Goal: Communication & Community: Answer question/provide support

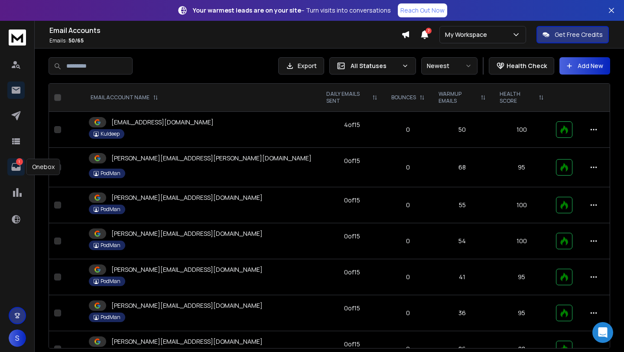
click at [19, 164] on p "1" at bounding box center [19, 161] width 7 height 7
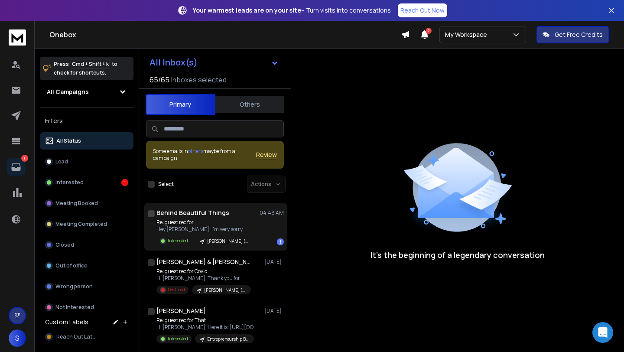
click at [231, 211] on div "Behind Beautiful Things 04:48 AM" at bounding box center [220, 213] width 127 height 9
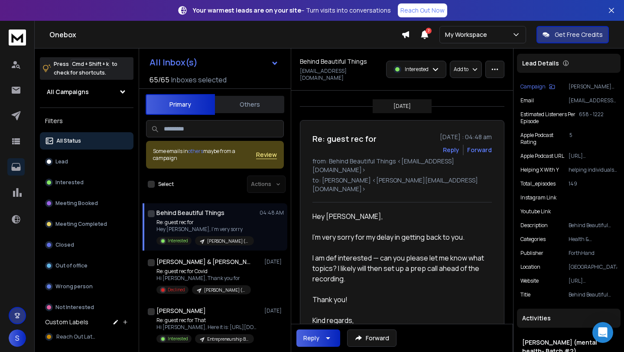
click at [573, 155] on p "[URL][DOMAIN_NAME]" at bounding box center [593, 156] width 49 height 7
click at [447, 146] on button "Reply" at bounding box center [451, 150] width 16 height 9
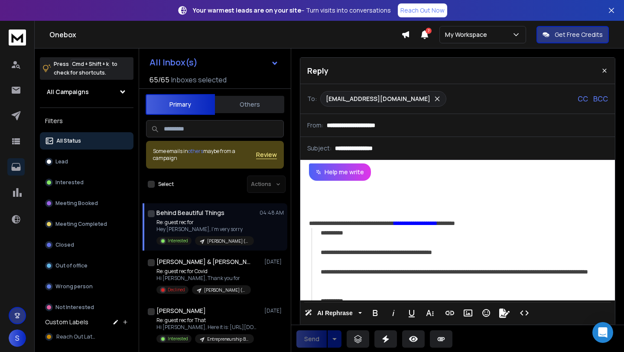
click at [578, 101] on p "CC" at bounding box center [583, 99] width 10 height 10
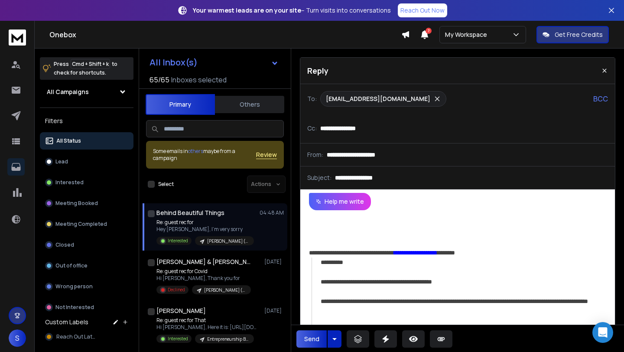
type input "**********"
click at [413, 229] on div "**********" at bounding box center [457, 270] width 315 height 120
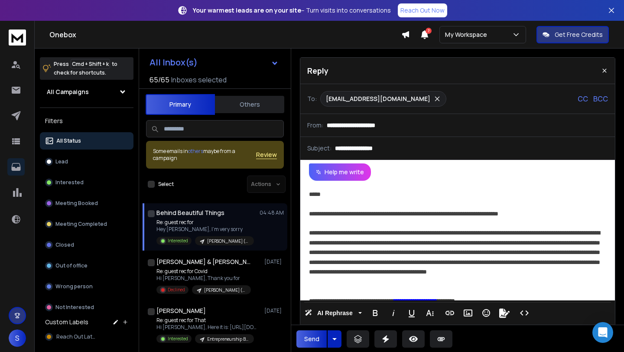
click at [461, 232] on div "**********" at bounding box center [456, 257] width 295 height 58
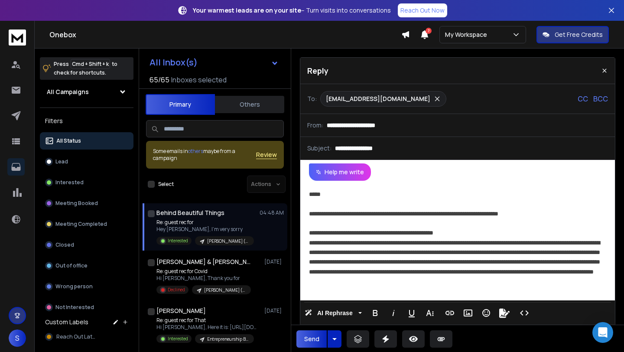
click at [458, 243] on div "**********" at bounding box center [456, 267] width 295 height 58
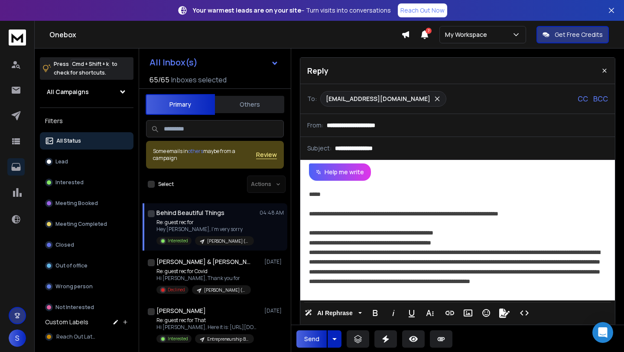
click at [494, 251] on div "**********" at bounding box center [456, 272] width 295 height 49
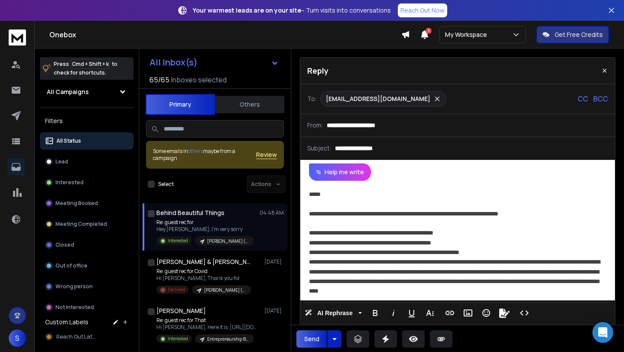
scroll to position [33, 0]
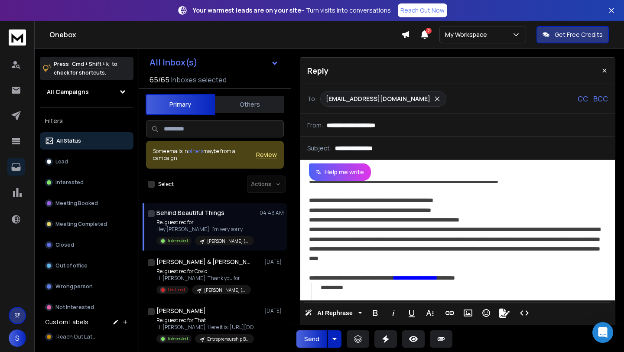
click at [460, 231] on div "**********" at bounding box center [456, 244] width 295 height 39
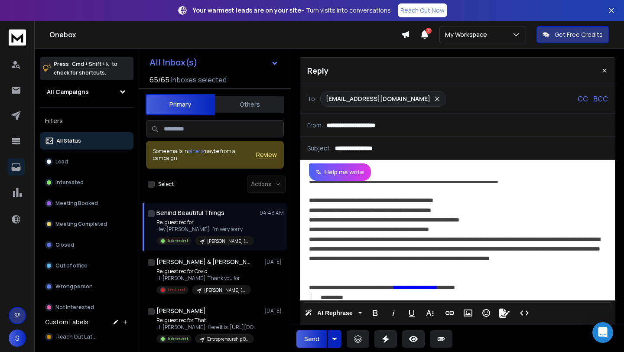
click at [474, 237] on div "**********" at bounding box center [456, 254] width 295 height 39
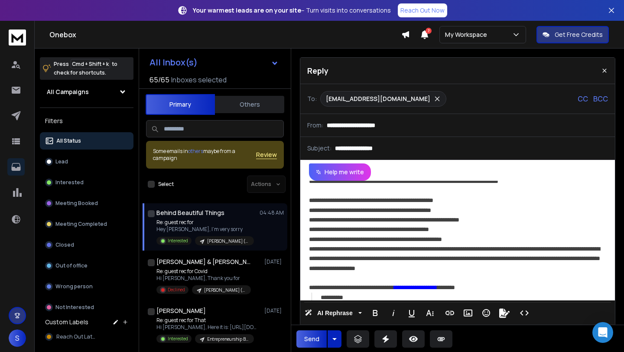
click at [449, 248] on div "**********" at bounding box center [456, 258] width 295 height 29
click at [516, 248] on div "**********" at bounding box center [456, 258] width 295 height 29
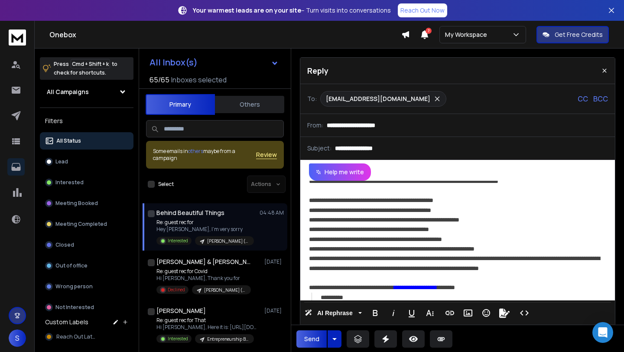
click at [441, 257] on div "**********" at bounding box center [456, 264] width 295 height 20
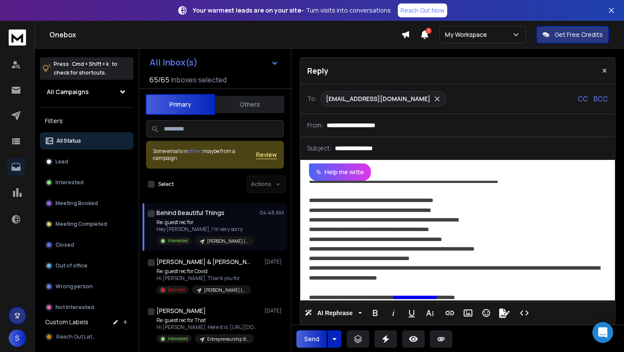
scroll to position [60, 0]
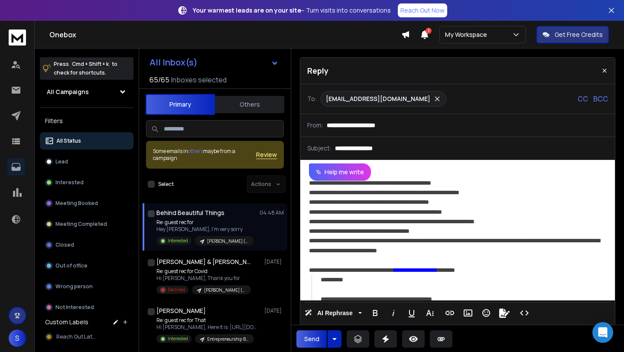
click at [468, 240] on div "**********" at bounding box center [456, 246] width 295 height 20
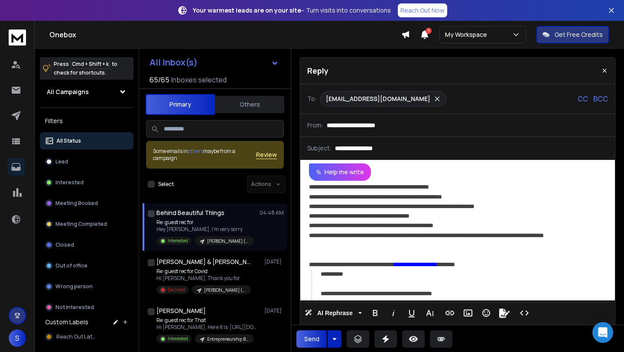
scroll to position [71, 0]
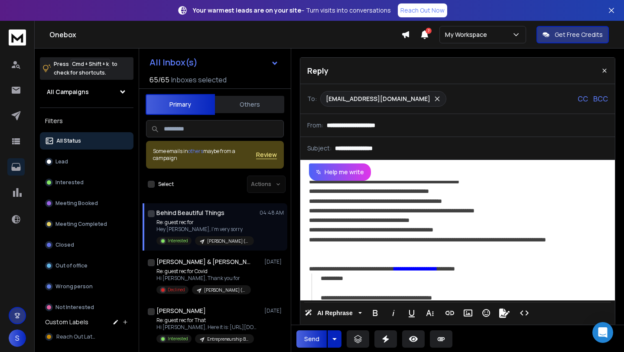
click at [310, 229] on div "**********" at bounding box center [456, 230] width 295 height 10
click at [309, 221] on div "**********" at bounding box center [456, 220] width 295 height 10
click at [308, 213] on div "**********" at bounding box center [456, 241] width 312 height 120
click at [305, 200] on div "**********" at bounding box center [456, 241] width 312 height 120
click at [307, 191] on div "**********" at bounding box center [456, 241] width 312 height 120
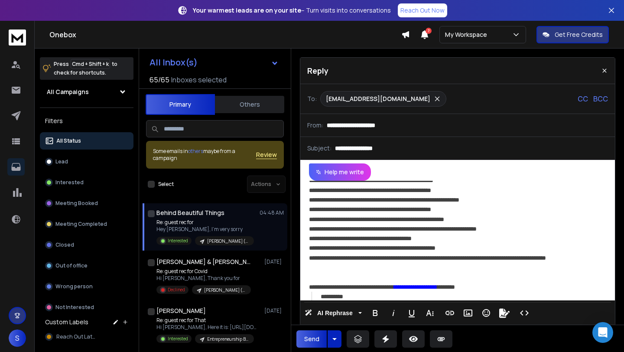
scroll to position [52, 0]
click at [307, 207] on div "**********" at bounding box center [456, 241] width 312 height 120
click at [310, 198] on div "**********" at bounding box center [456, 201] width 295 height 10
click at [307, 190] on div "**********" at bounding box center [456, 241] width 312 height 120
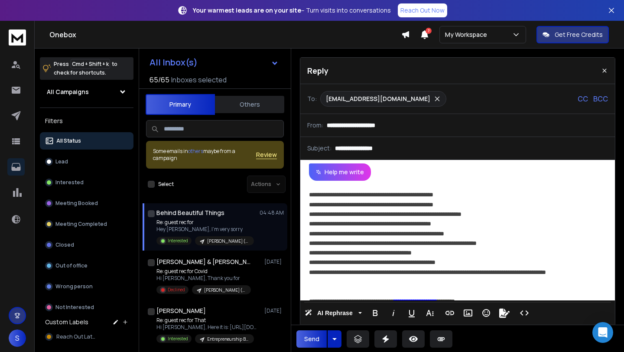
scroll to position [37, 0]
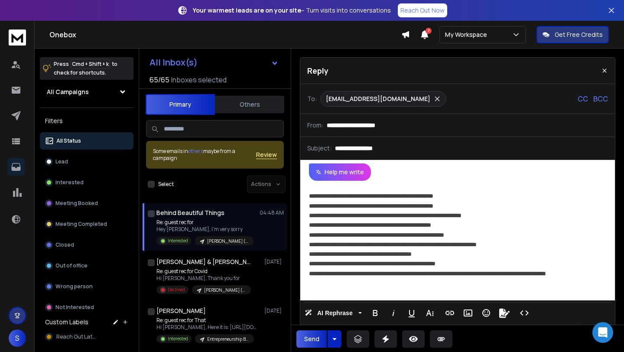
click at [308, 194] on div "**********" at bounding box center [456, 241] width 312 height 120
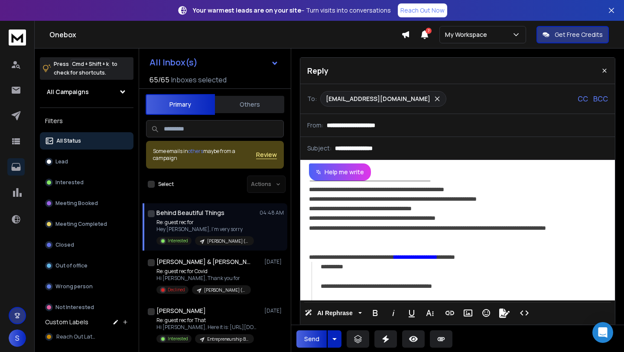
scroll to position [84, 0]
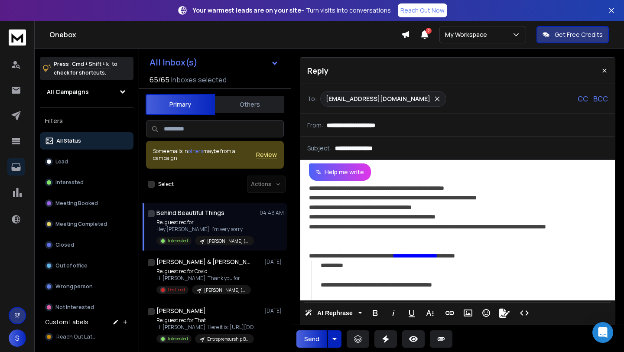
click at [347, 235] on div "**********" at bounding box center [456, 232] width 295 height 20
click at [308, 345] on button "Send" at bounding box center [312, 338] width 30 height 17
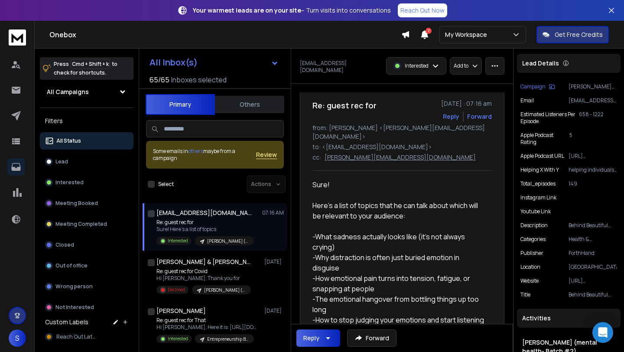
scroll to position [0, 0]
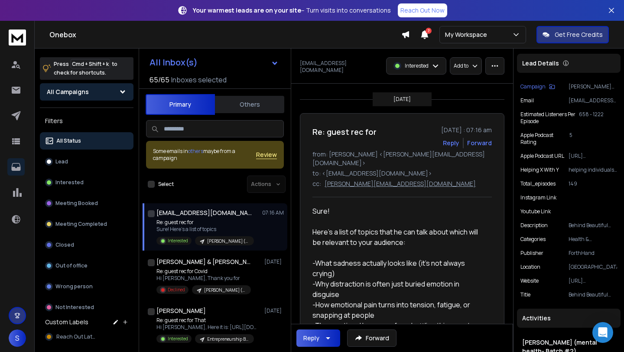
click at [92, 93] on button "All Campaigns" at bounding box center [87, 91] width 94 height 17
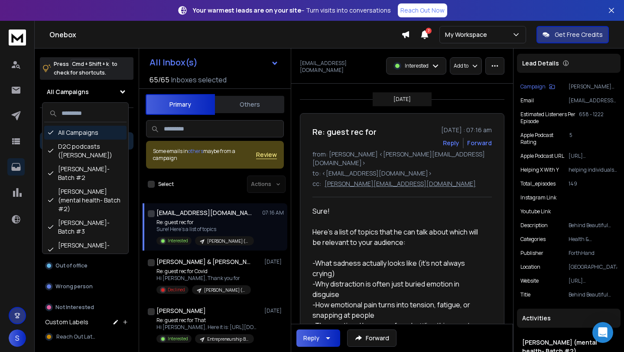
click at [95, 134] on div "All Campaigns" at bounding box center [85, 133] width 82 height 14
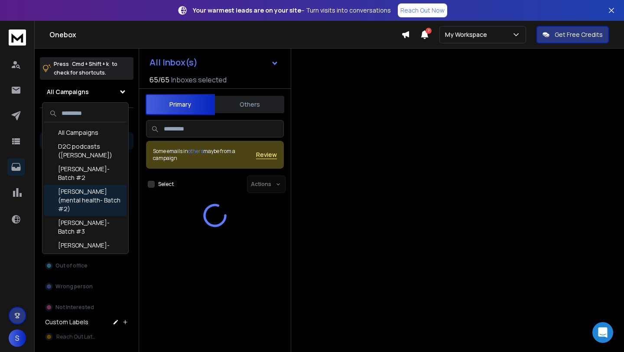
click at [84, 190] on div "[PERSON_NAME] (mental health- Batch #2)" at bounding box center [85, 200] width 82 height 31
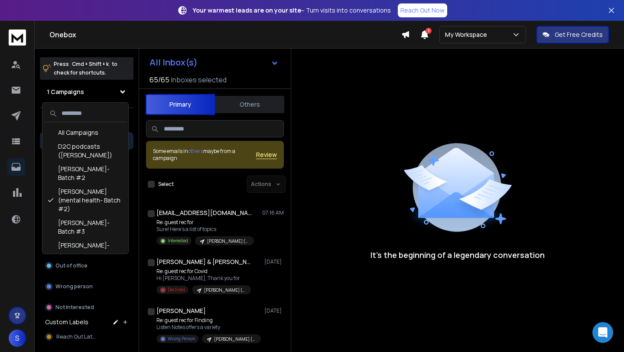
click at [309, 249] on div "It’s the beginning of a legendary conversation" at bounding box center [457, 198] width 333 height 299
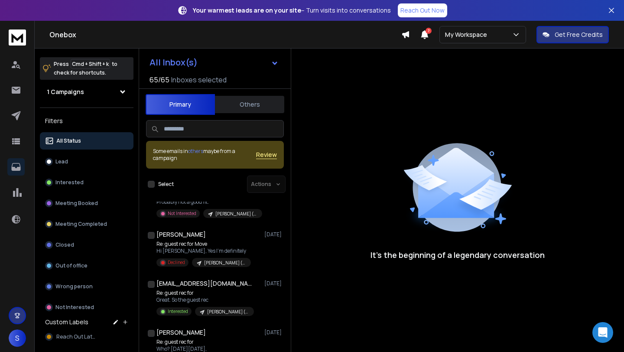
scroll to position [517, 0]
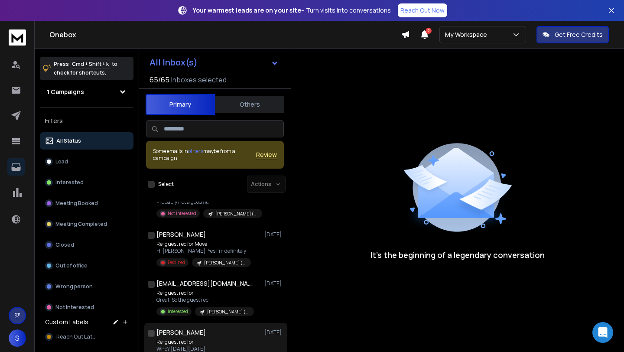
click at [219, 331] on div "[PERSON_NAME] [DATE]" at bounding box center [220, 332] width 127 height 9
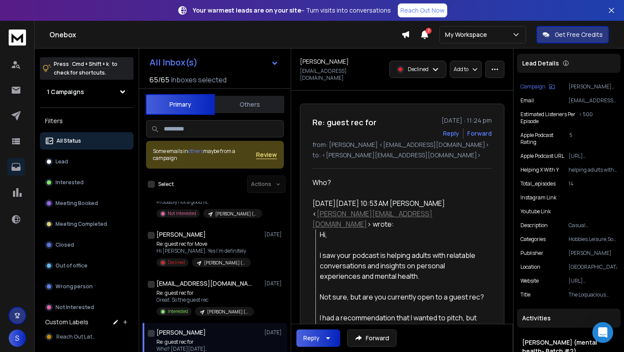
scroll to position [0, 0]
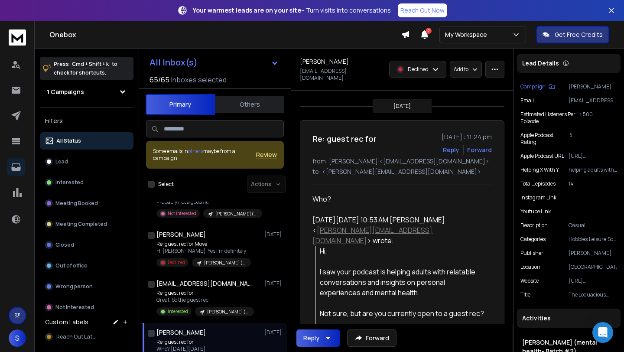
click at [579, 157] on p "[URL][DOMAIN_NAME]" at bounding box center [593, 156] width 49 height 7
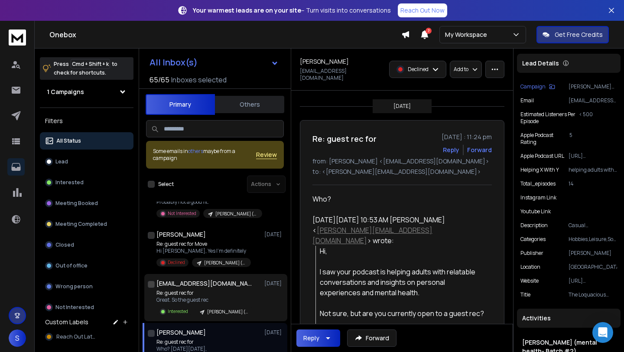
click at [208, 284] on h1 "[EMAIL_ADDRESS][DOMAIN_NAME]" at bounding box center [204, 283] width 95 height 9
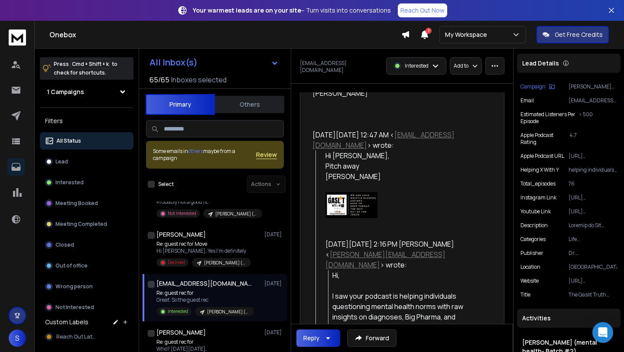
scroll to position [475, 0]
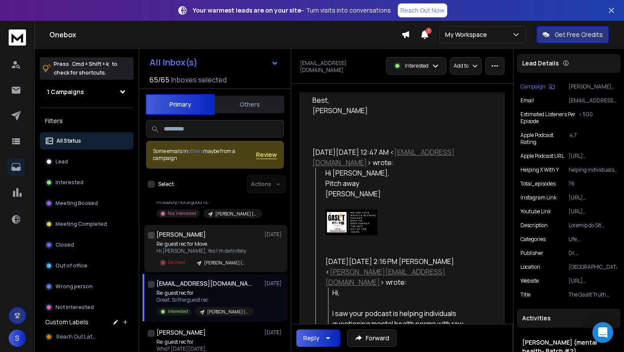
click at [229, 248] on p "Hi [PERSON_NAME], Yes I’m definitely" at bounding box center [204, 251] width 95 height 7
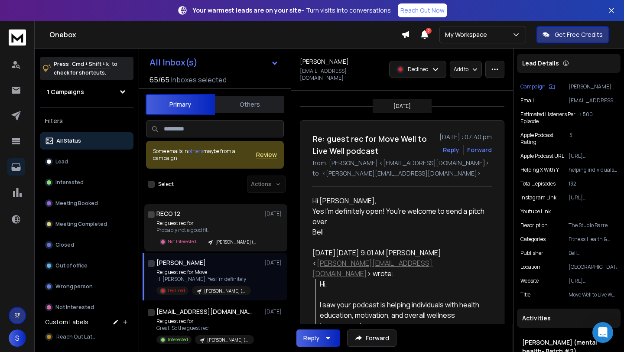
scroll to position [482, 0]
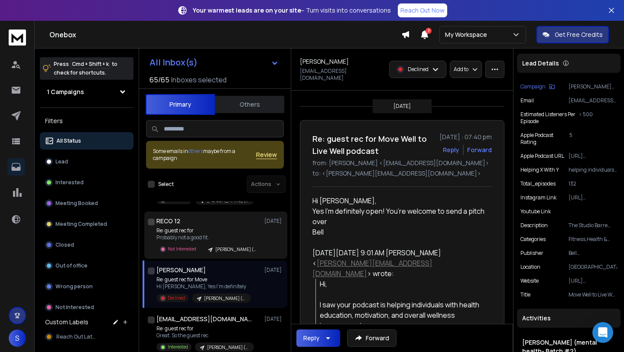
click at [229, 248] on p "[PERSON_NAME] (mental health- Batch #2)" at bounding box center [236, 249] width 42 height 7
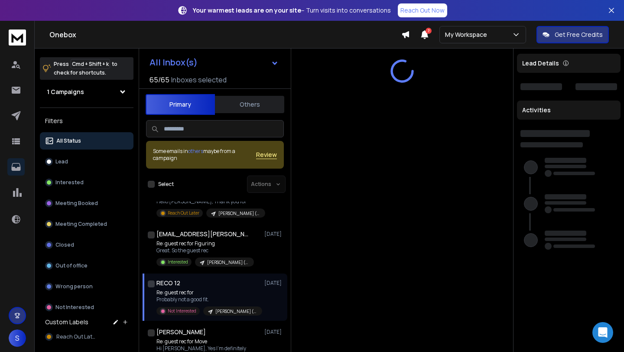
click at [229, 248] on p "Great. So the guest rec" at bounding box center [206, 250] width 98 height 7
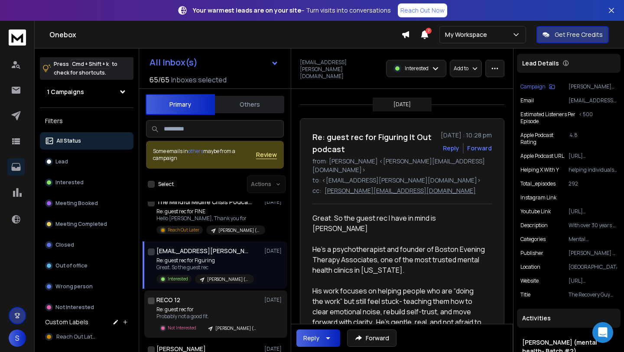
scroll to position [346, 0]
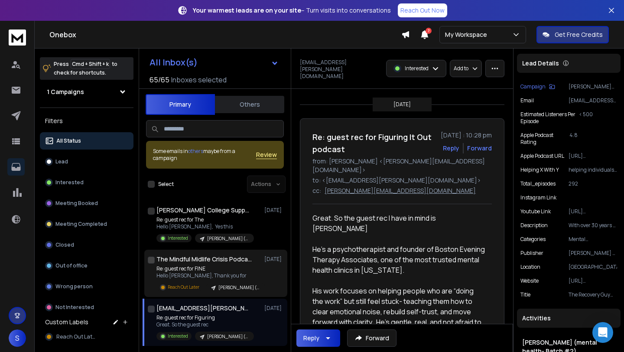
click at [223, 263] on h1 "The Mindful Midlife Crisis Podcast" at bounding box center [204, 259] width 95 height 9
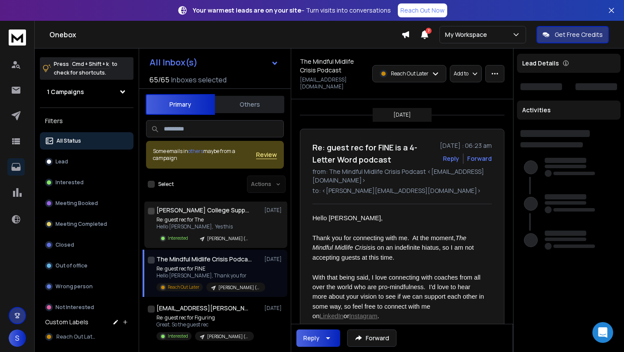
click at [238, 225] on p "Hello [PERSON_NAME], Yes this" at bounding box center [206, 226] width 98 height 7
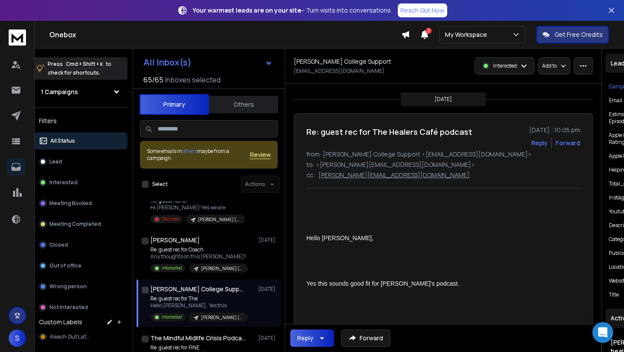
scroll to position [266, 0]
click at [220, 246] on div "[PERSON_NAME] [DATE] Re: guest rec for Coach Any thoughts on this [PERSON_NAME]…" at bounding box center [213, 255] width 127 height 37
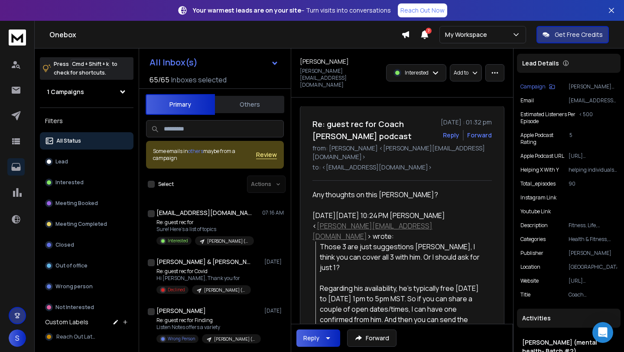
scroll to position [0, 0]
click at [94, 91] on button "1 Campaigns" at bounding box center [87, 91] width 94 height 17
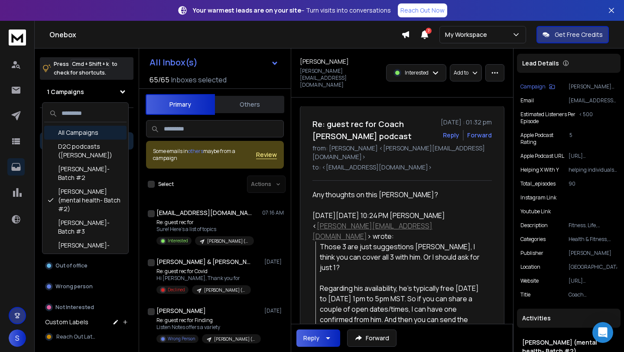
click at [83, 134] on div "All Campaigns" at bounding box center [85, 133] width 82 height 14
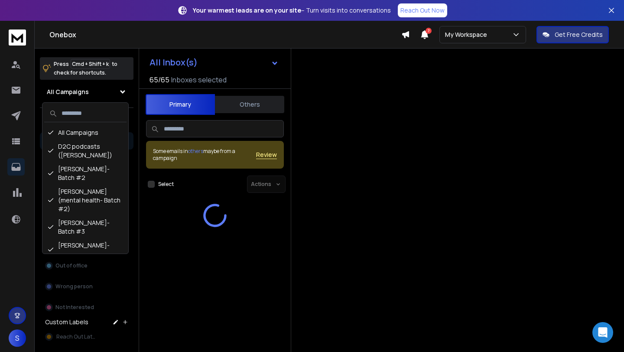
click at [163, 35] on h1 "Onebox" at bounding box center [225, 34] width 352 height 10
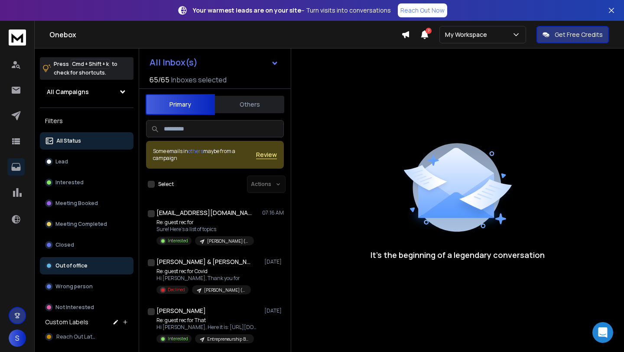
click at [68, 261] on button "Out of office" at bounding box center [87, 265] width 94 height 17
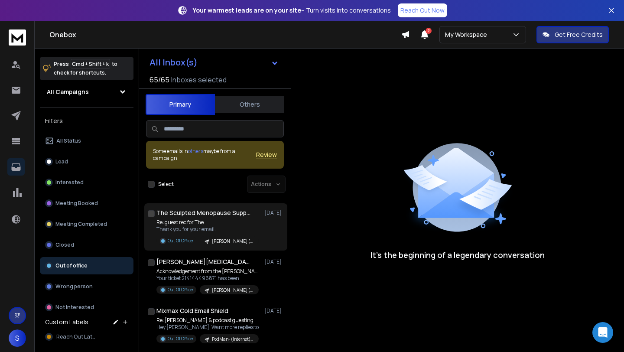
click at [232, 228] on p "Thank you for your email." at bounding box center [208, 229] width 102 height 7
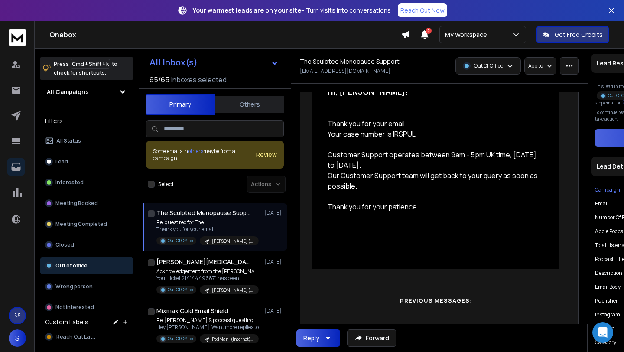
scroll to position [308, 0]
click at [479, 68] on p "Out Of Office" at bounding box center [488, 65] width 29 height 7
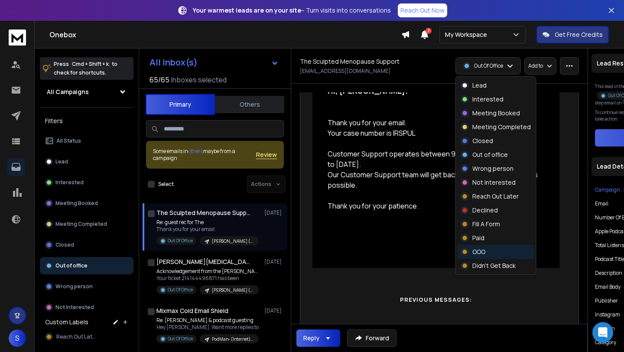
click at [477, 247] on div "OOO" at bounding box center [496, 252] width 77 height 14
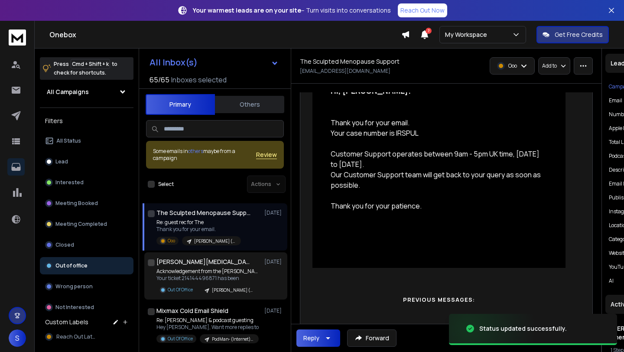
click at [269, 277] on div "Acknowledgement from the [PERSON_NAME] Your ticket 214144496871 has been Out Of…" at bounding box center [220, 281] width 127 height 26
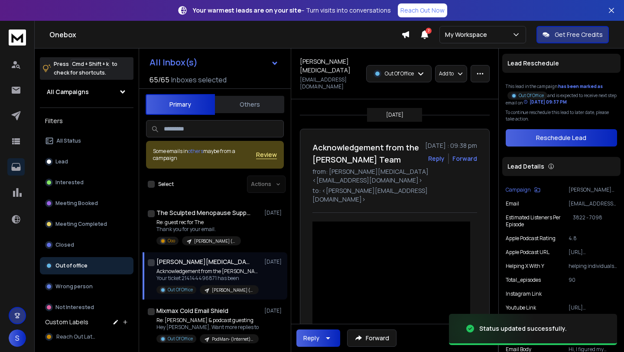
click at [420, 65] on div "Out Of Office" at bounding box center [399, 73] width 65 height 16
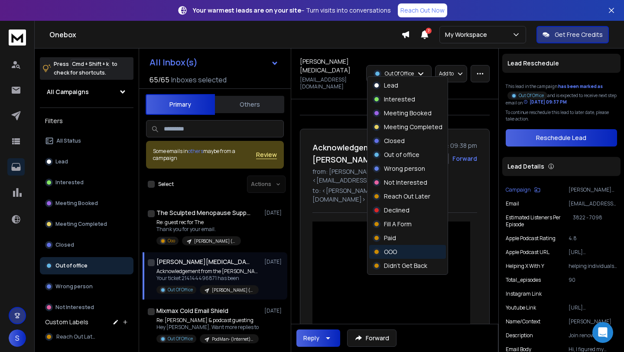
click at [394, 251] on p "OOO" at bounding box center [390, 252] width 13 height 9
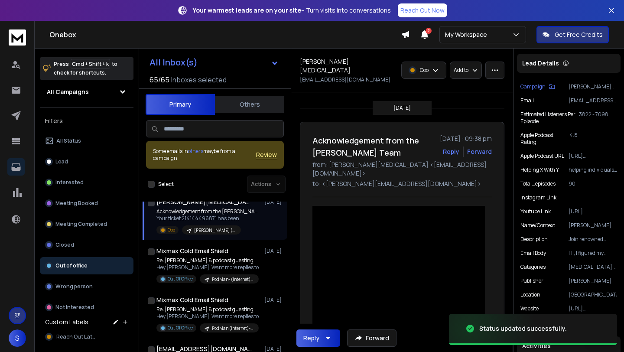
scroll to position [61, 0]
click at [246, 264] on p "Hey [PERSON_NAME], Want more replies to" at bounding box center [208, 266] width 102 height 7
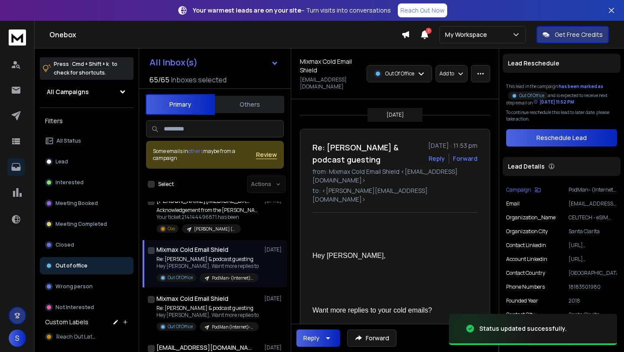
click at [428, 61] on div "Mixmax Cold Email Shield Mixmax Cold Email Shield [EMAIL_ADDRESS][DOMAIN_NAME] …" at bounding box center [395, 73] width 190 height 33
click at [403, 65] on div "Out Of Office" at bounding box center [399, 73] width 65 height 16
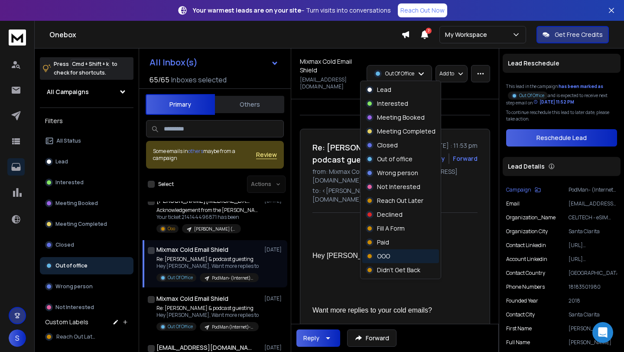
click at [388, 251] on div "OOO" at bounding box center [400, 256] width 77 height 14
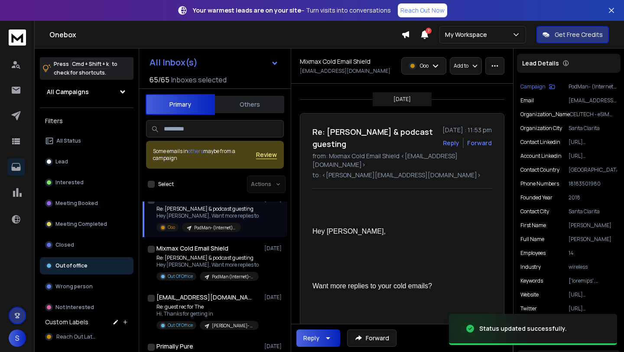
scroll to position [113, 0]
click at [209, 273] on icon at bounding box center [207, 274] width 7 height 7
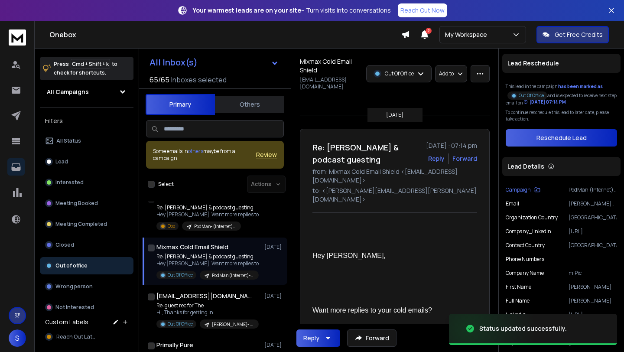
click at [418, 65] on div "Out Of Office" at bounding box center [399, 73] width 65 height 16
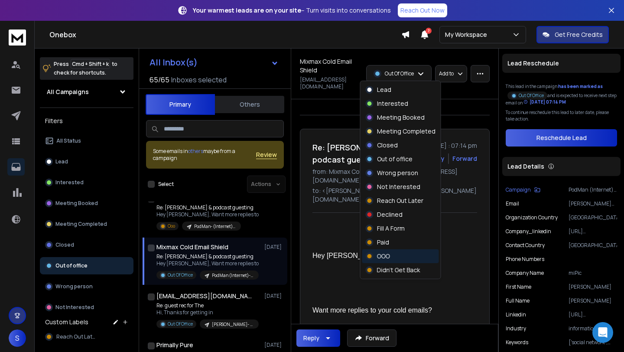
click at [398, 259] on div "OOO" at bounding box center [400, 256] width 77 height 14
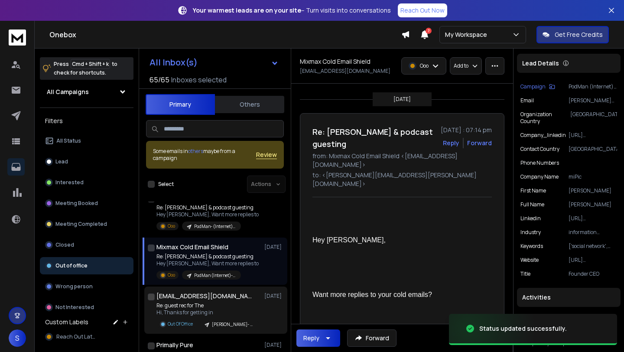
click at [237, 300] on div "[EMAIL_ADDRESS][DOMAIN_NAME] [DATE] Re: guest rec for The Hi, Thanks for gettin…" at bounding box center [220, 310] width 127 height 37
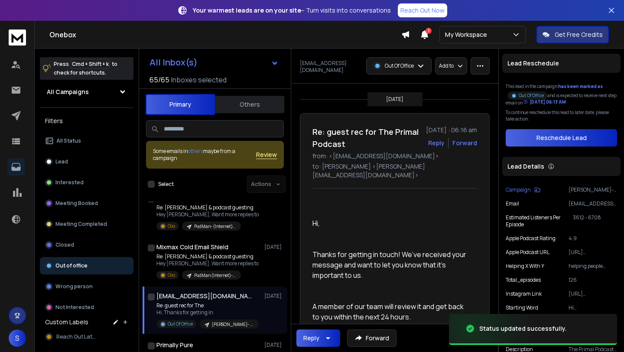
click at [413, 58] on div "Out Of Office" at bounding box center [399, 66] width 65 height 16
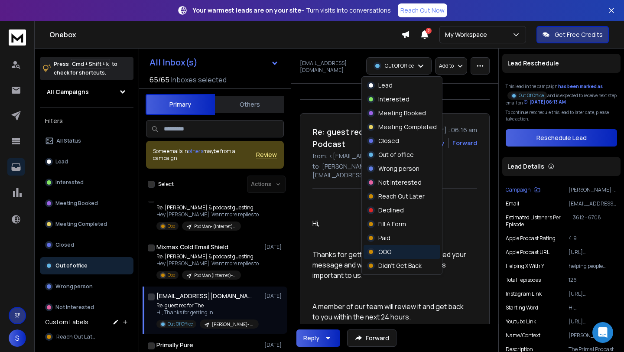
click at [385, 249] on p "OOO" at bounding box center [384, 252] width 13 height 9
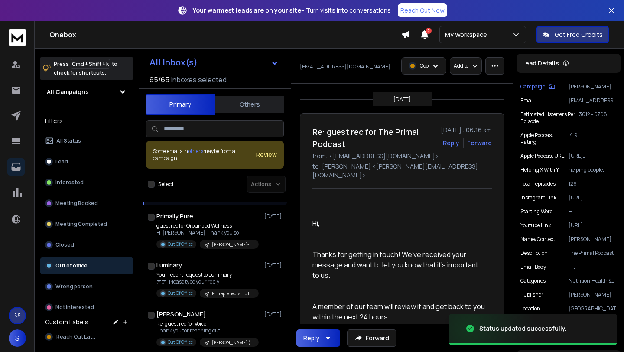
scroll to position [245, 0]
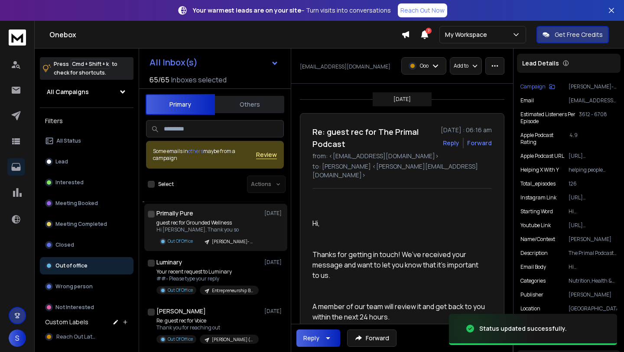
click at [249, 226] on p "guest rec for Grounded Wellness" at bounding box center [208, 222] width 102 height 7
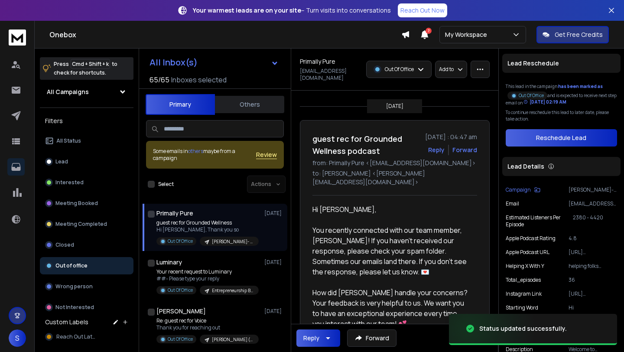
click at [436, 62] on div "Add to" at bounding box center [451, 69] width 31 height 16
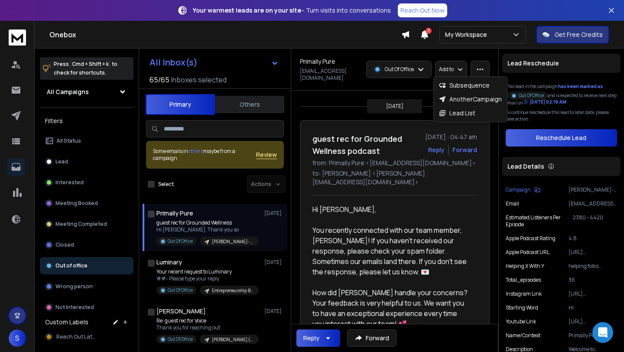
click at [400, 73] on div "Out Of Office" at bounding box center [399, 69] width 65 height 16
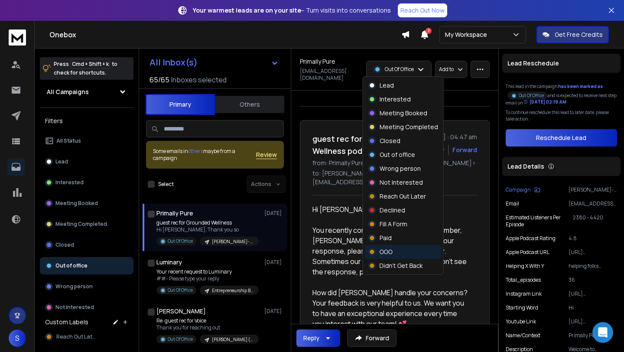
click at [381, 250] on p "OOO" at bounding box center [386, 252] width 13 height 9
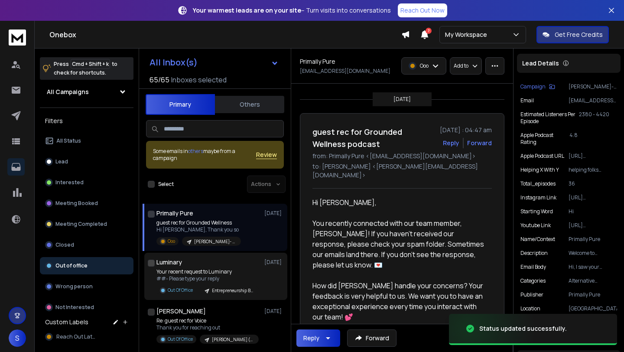
click at [237, 275] on p "##- Please type your reply" at bounding box center [208, 278] width 102 height 7
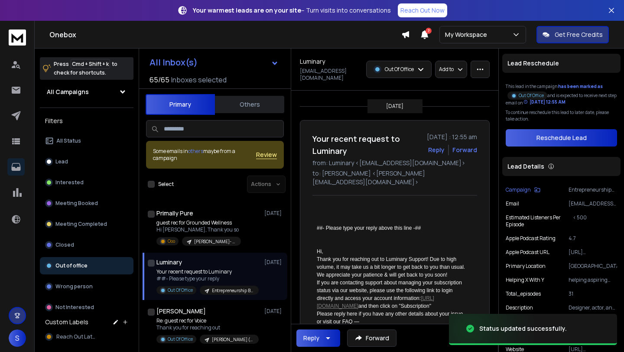
click at [415, 61] on div "Out Of Office" at bounding box center [399, 69] width 65 height 16
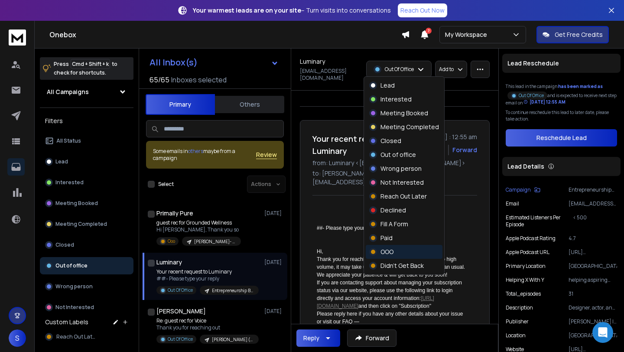
click at [402, 248] on div "OOO" at bounding box center [404, 252] width 77 height 14
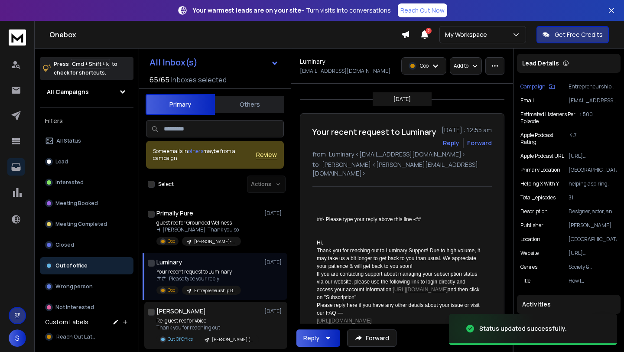
click at [201, 322] on p "Re: guest rec for Voice" at bounding box center [208, 320] width 102 height 7
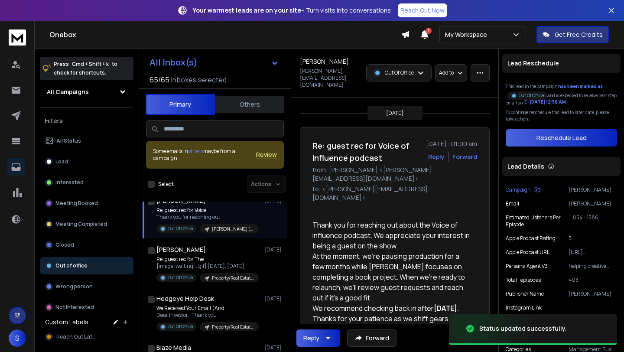
scroll to position [366, 0]
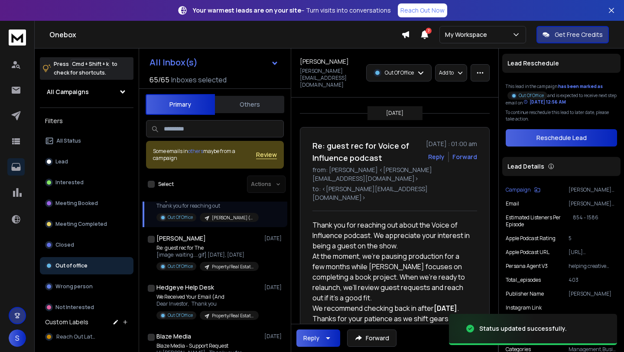
click at [409, 69] on p "Out Of Office" at bounding box center [399, 72] width 29 height 7
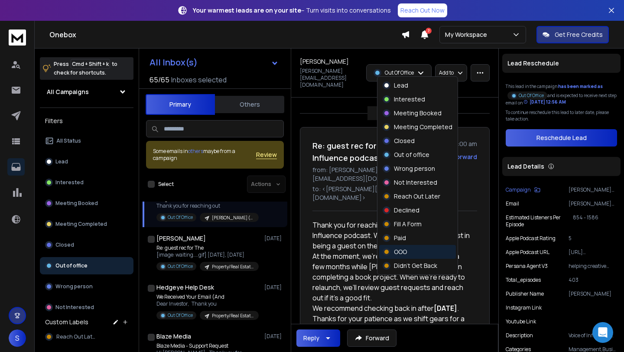
click at [399, 249] on p "OOO" at bounding box center [400, 252] width 13 height 9
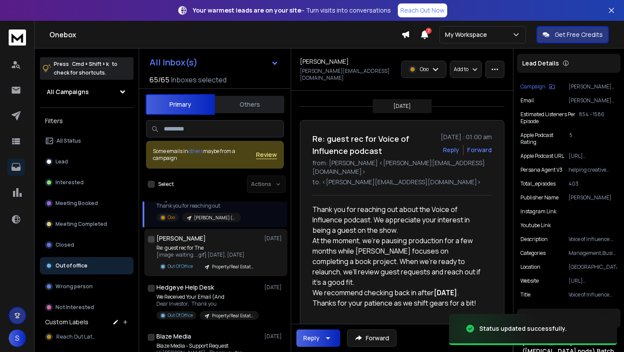
click at [211, 271] on div "Property/Real Estate (Batch #1)" at bounding box center [229, 266] width 59 height 9
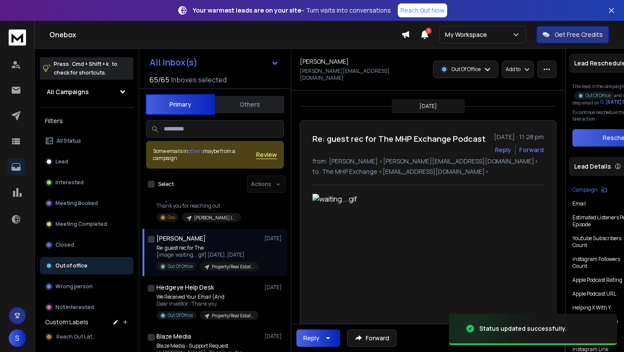
click at [446, 67] on div at bounding box center [444, 69] width 8 height 8
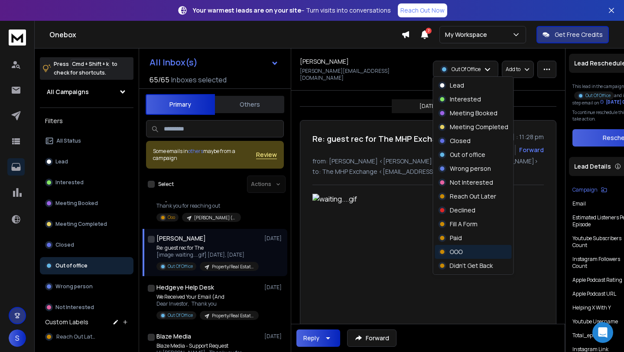
click at [455, 251] on p "OOO" at bounding box center [456, 252] width 13 height 9
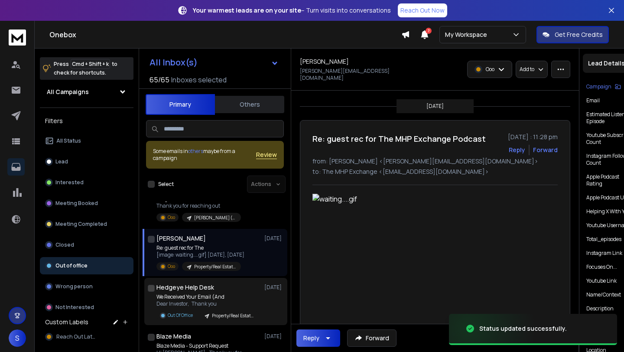
click at [203, 303] on p "Dear Investor, Thank you" at bounding box center [208, 303] width 102 height 7
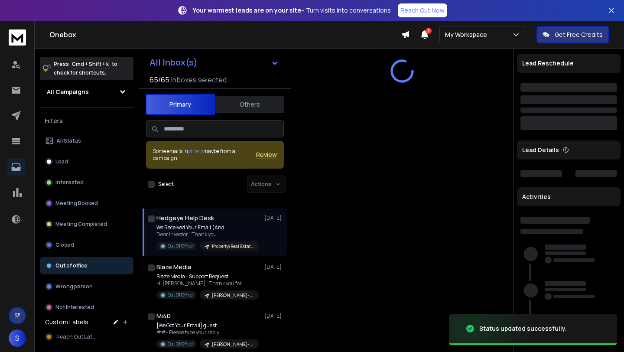
scroll to position [437, 0]
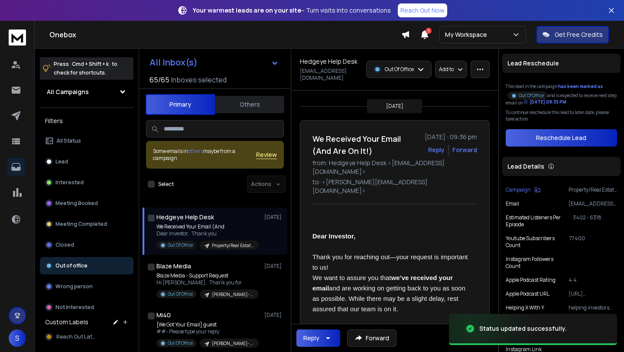
click at [418, 66] on icon at bounding box center [421, 69] width 7 height 7
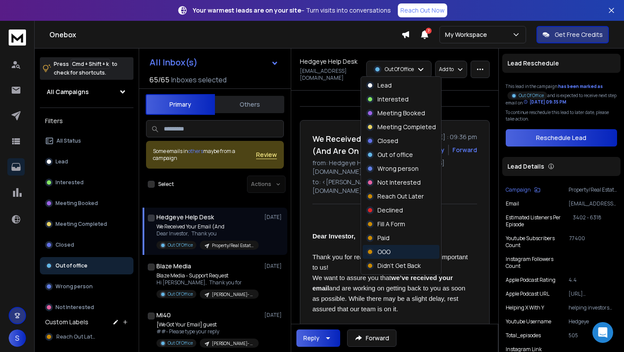
click at [393, 251] on div "OOO" at bounding box center [401, 252] width 77 height 14
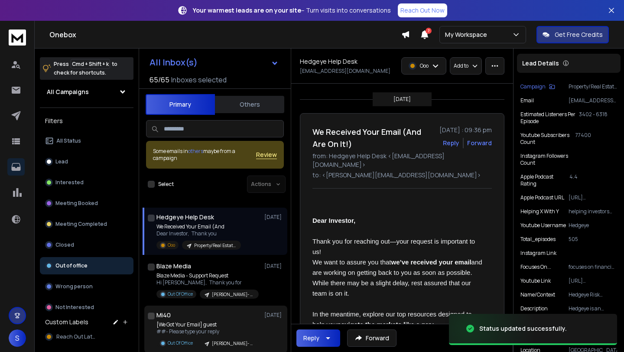
click at [218, 307] on div "Mi40 [DATE] [We Got Your Email] guest ##- Please type your reply Out Of Office …" at bounding box center [215, 329] width 143 height 47
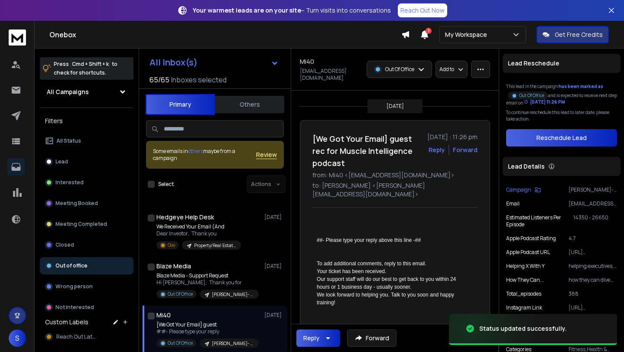
click at [426, 62] on div "Out Of Office" at bounding box center [399, 69] width 65 height 16
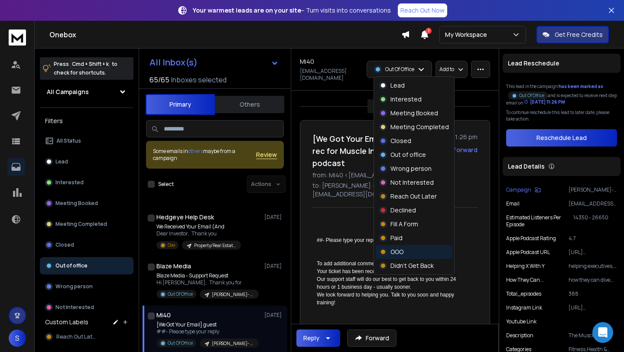
click at [395, 250] on p "OOO" at bounding box center [397, 252] width 13 height 9
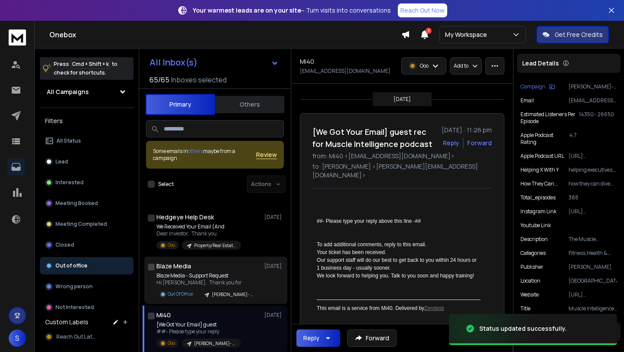
click at [242, 271] on div "Blaze Media [DATE] Blaze Media - Support Request Hi [PERSON_NAME], Thank you fo…" at bounding box center [220, 280] width 127 height 37
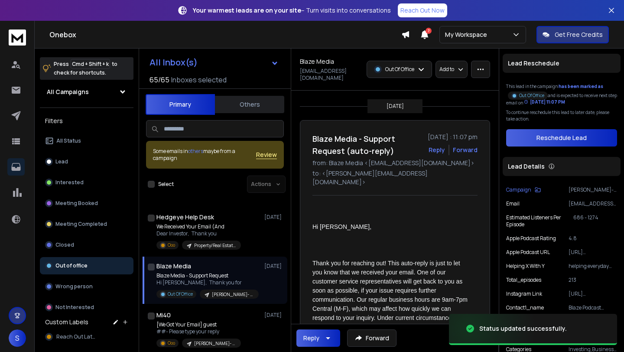
click at [426, 61] on div "Out Of Office" at bounding box center [399, 69] width 65 height 16
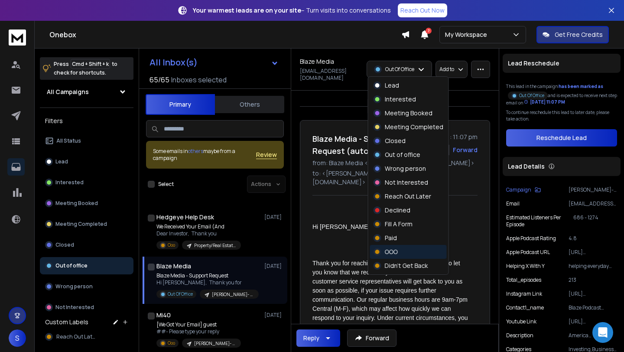
click at [414, 254] on div "OOO" at bounding box center [408, 252] width 77 height 14
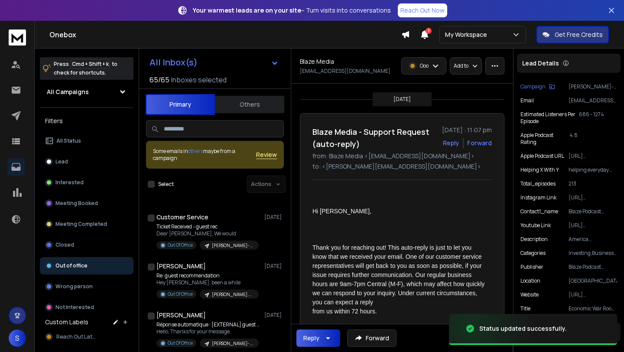
scroll to position [560, 0]
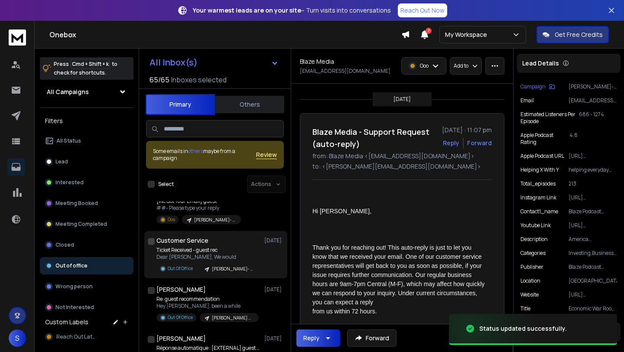
click at [226, 261] on div "Ticket Received - guest rec Dear [PERSON_NAME], We would Out Of Office [PERSON_…" at bounding box center [208, 260] width 102 height 26
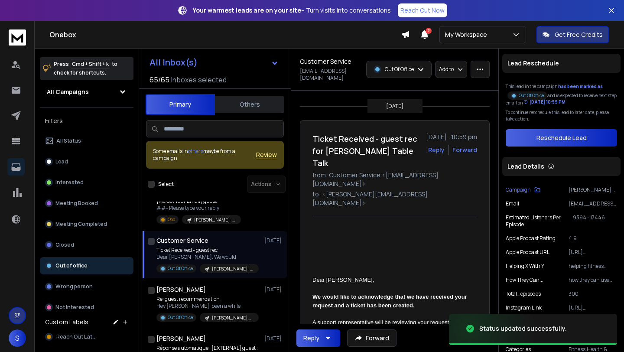
click at [414, 66] on p "Out Of Office" at bounding box center [399, 69] width 29 height 7
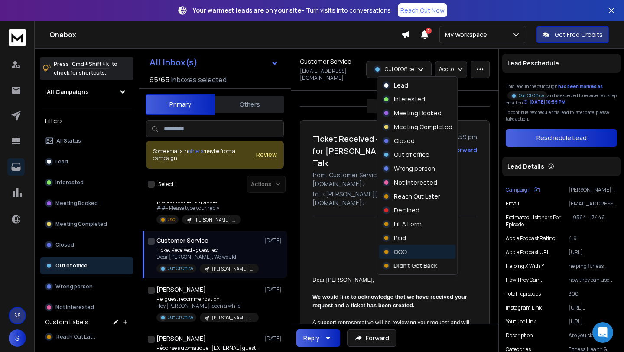
click at [397, 250] on p "OOO" at bounding box center [400, 252] width 13 height 9
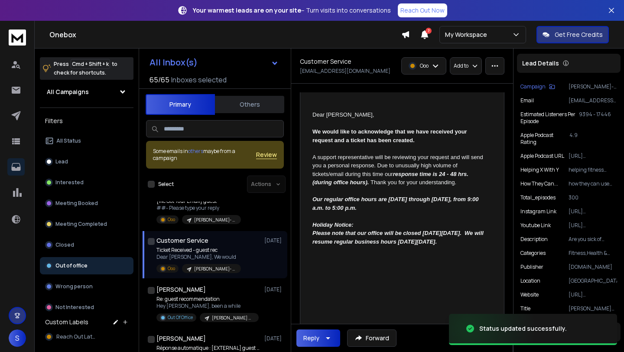
scroll to position [160, 0]
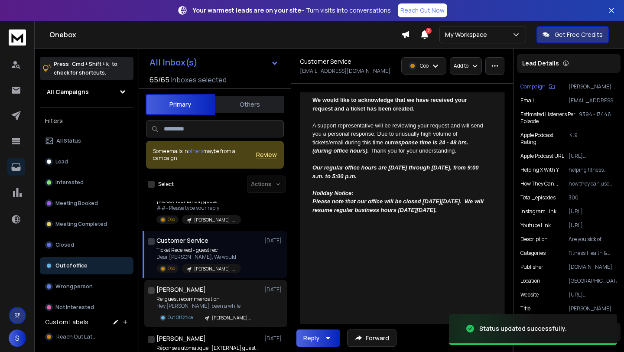
click at [197, 287] on div "[PERSON_NAME] [DATE]" at bounding box center [220, 289] width 127 height 9
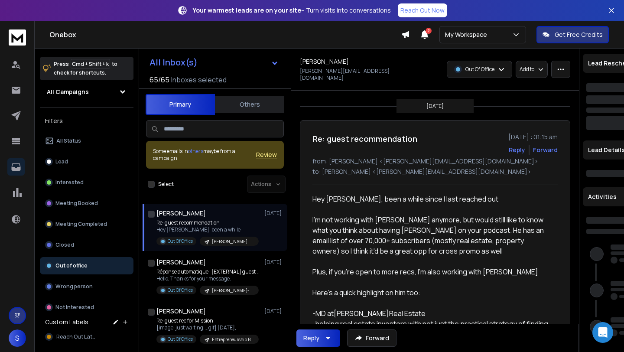
scroll to position [639, 0]
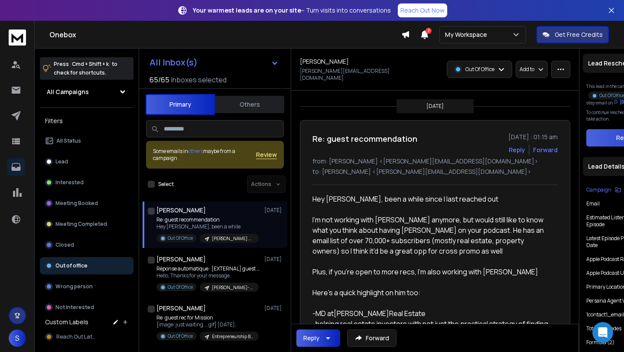
click at [474, 62] on div "Out Of Office" at bounding box center [479, 69] width 65 height 16
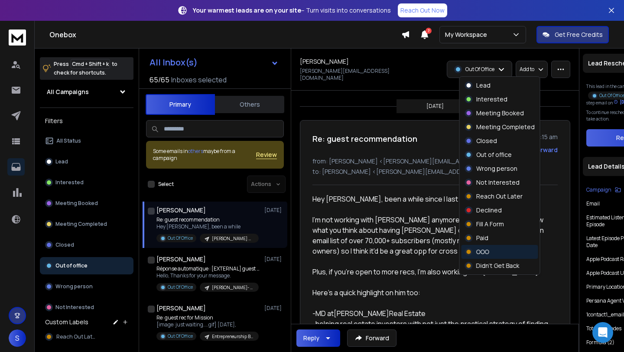
click at [480, 254] on p "OOO" at bounding box center [482, 252] width 13 height 9
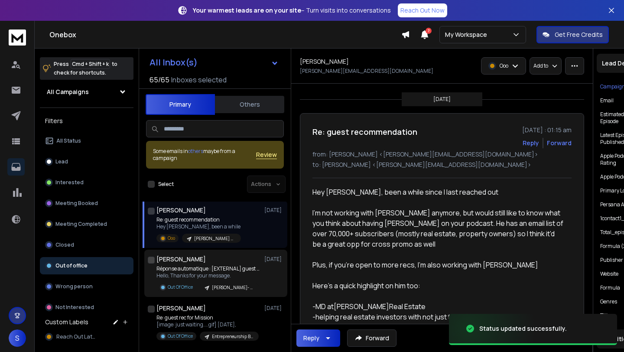
click at [262, 281] on div "Réponse automatique : [EXTERNAL] guest rec Hello, Thanks for your message. Out …" at bounding box center [220, 278] width 127 height 26
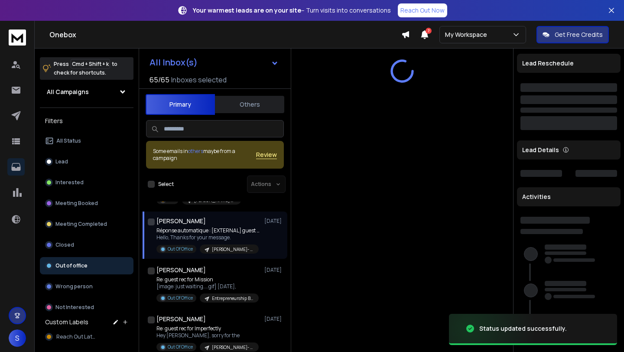
scroll to position [678, 0]
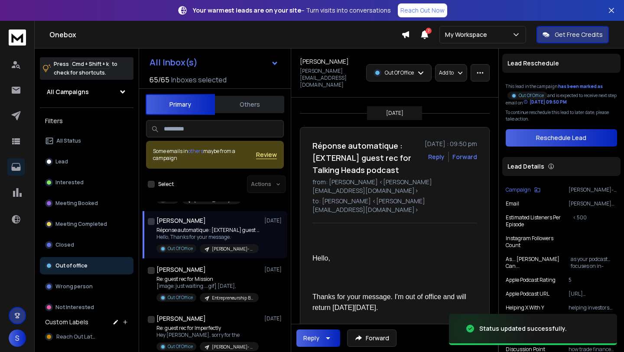
click at [431, 65] on div "Out Of Office" at bounding box center [399, 73] width 65 height 16
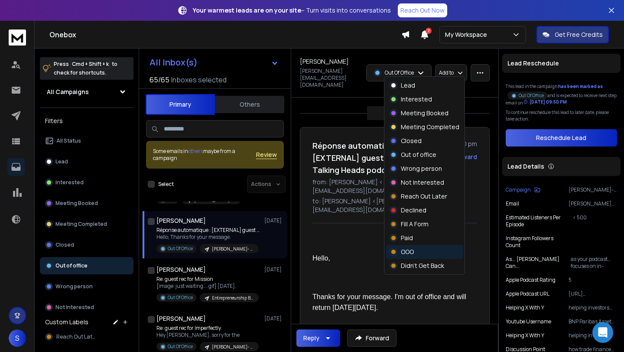
click at [410, 248] on p "OOO" at bounding box center [407, 252] width 13 height 9
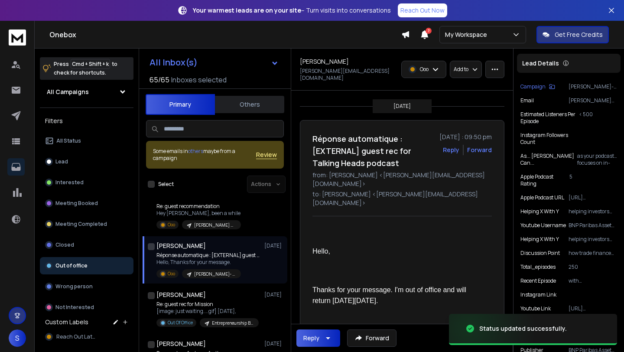
scroll to position [652, 0]
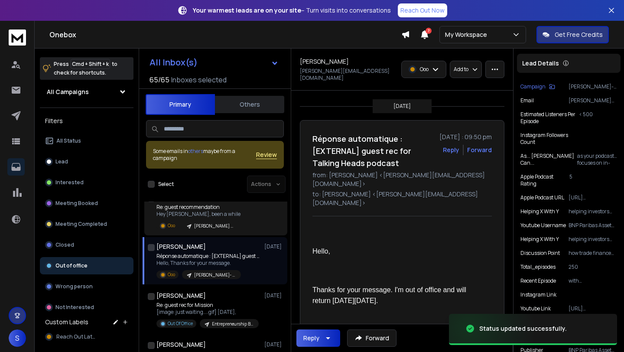
click at [222, 213] on p "Hey [PERSON_NAME], been a while" at bounding box center [199, 214] width 85 height 7
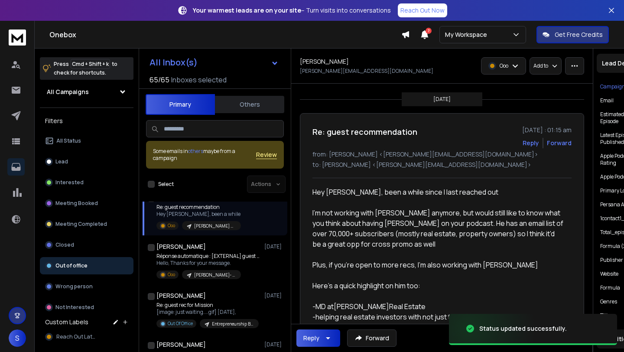
click at [516, 70] on div "Ooo" at bounding box center [504, 66] width 44 height 16
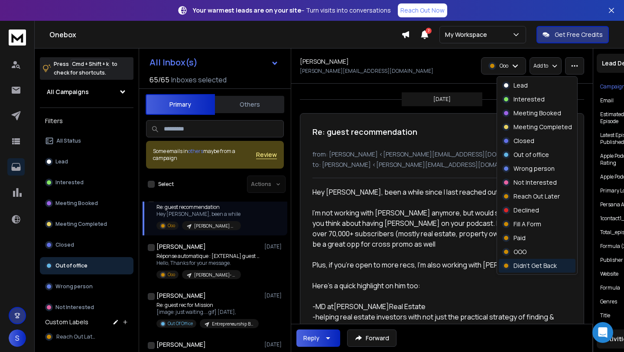
click at [541, 265] on p "Didn't Get Back" at bounding box center [535, 265] width 43 height 9
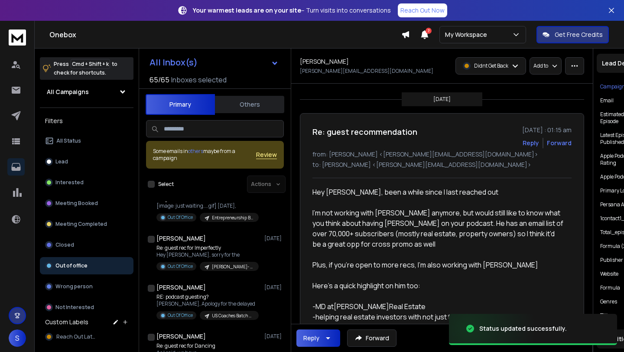
scroll to position [760, 0]
click at [210, 265] on icon at bounding box center [207, 264] width 7 height 7
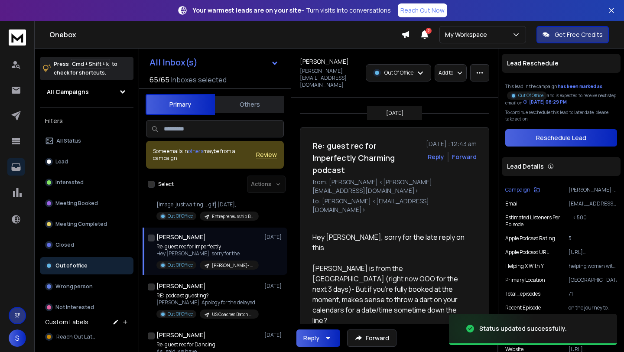
click at [414, 69] on p "Out Of Office" at bounding box center [399, 72] width 29 height 7
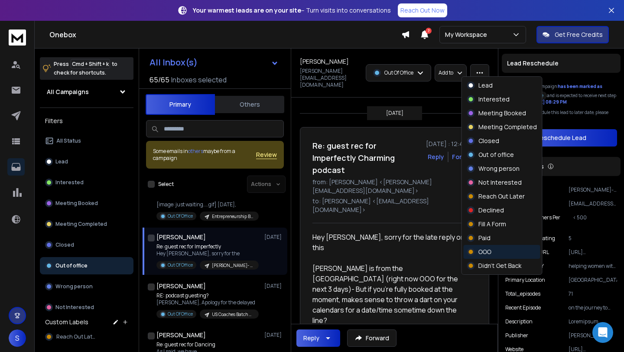
click at [483, 246] on div "OOO" at bounding box center [502, 252] width 77 height 14
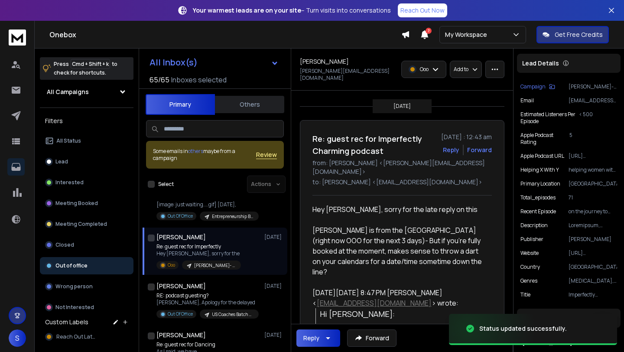
click at [446, 63] on div "Ooo" at bounding box center [424, 69] width 44 height 16
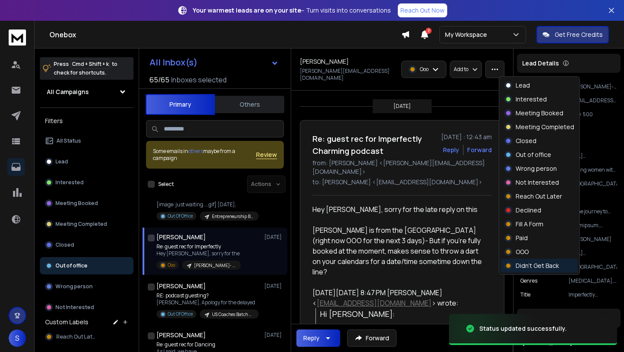
click at [519, 264] on p "Didn't Get Back" at bounding box center [537, 265] width 43 height 9
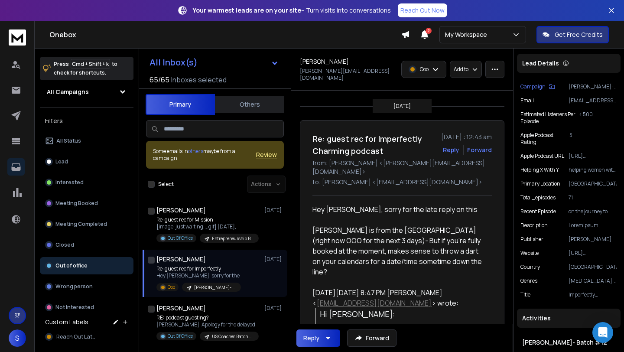
scroll to position [735, 0]
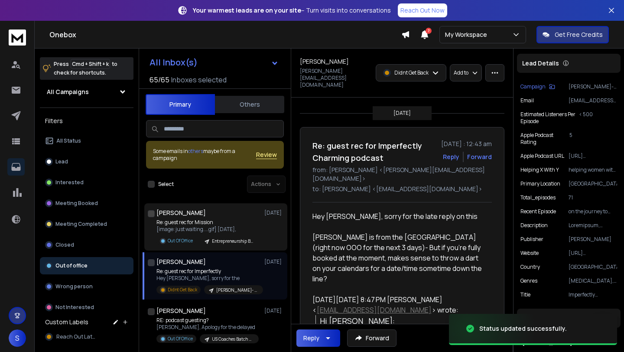
click at [199, 219] on p "Re: guest rec for Mission" at bounding box center [208, 222] width 102 height 7
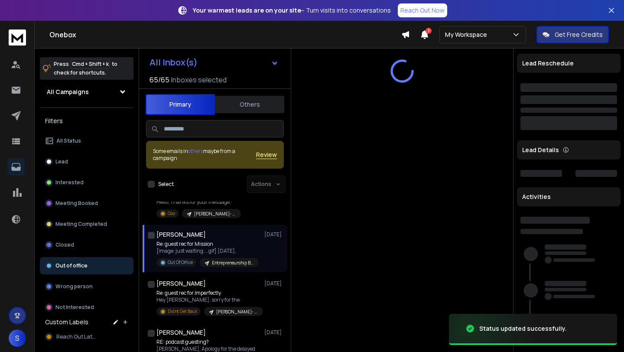
scroll to position [709, 0]
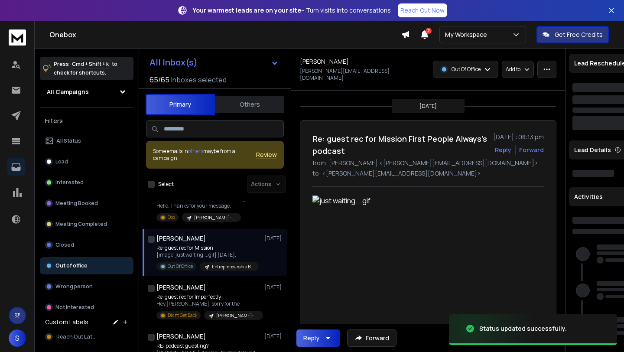
click at [448, 65] on div at bounding box center [444, 69] width 8 height 8
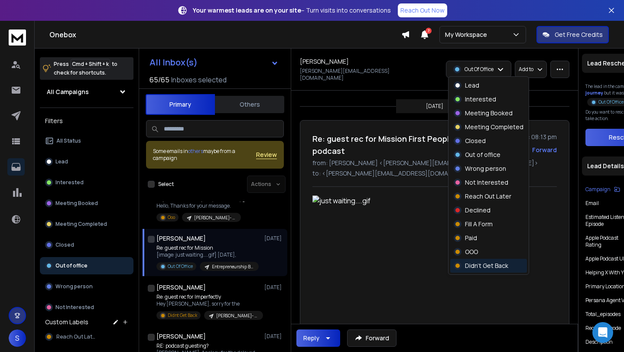
click at [477, 264] on p "Didn't Get Back" at bounding box center [486, 265] width 43 height 9
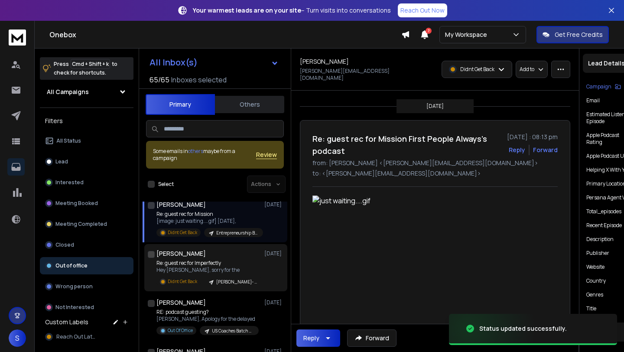
scroll to position [772, 0]
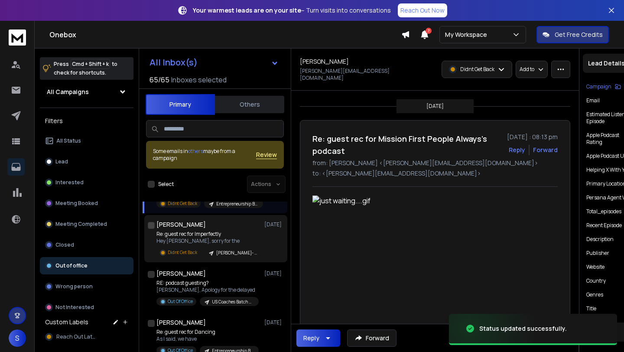
click at [229, 280] on p "RE: podcast guesting?" at bounding box center [208, 283] width 102 height 7
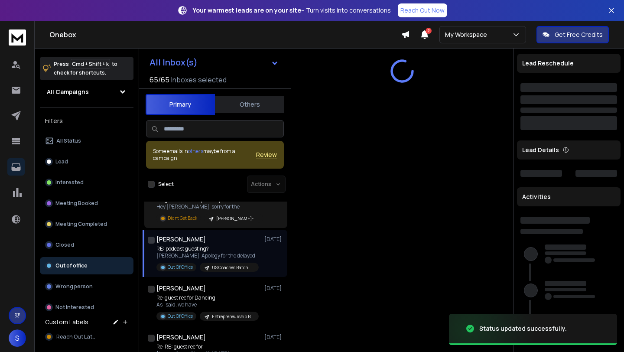
scroll to position [820, 0]
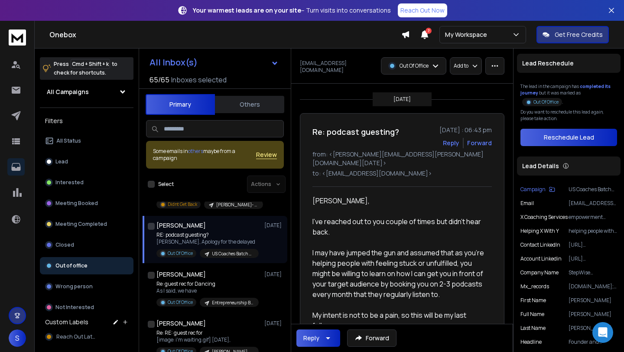
click at [455, 68] on div "Out Of Office Add to" at bounding box center [443, 65] width 124 height 17
click at [429, 65] on p "Out Of Office" at bounding box center [414, 65] width 29 height 7
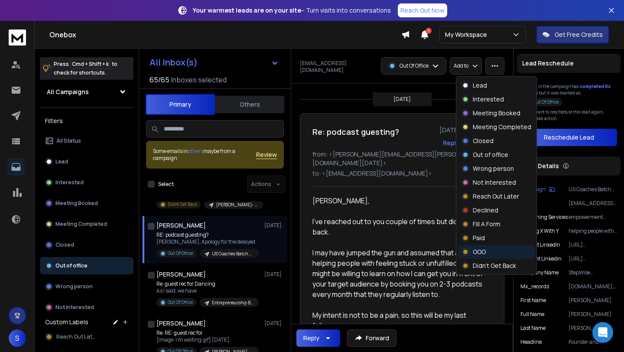
click at [483, 254] on p "OOO" at bounding box center [479, 252] width 13 height 9
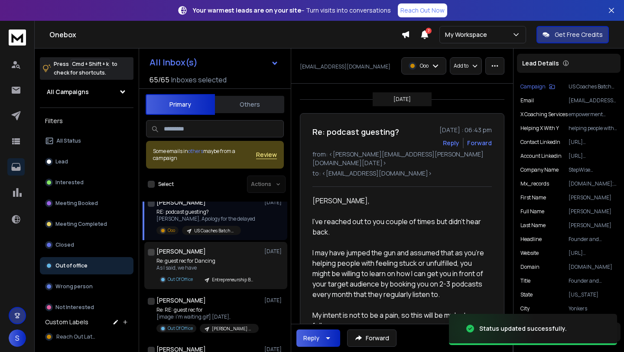
click at [228, 265] on p "As I said, we have" at bounding box center [208, 267] width 102 height 7
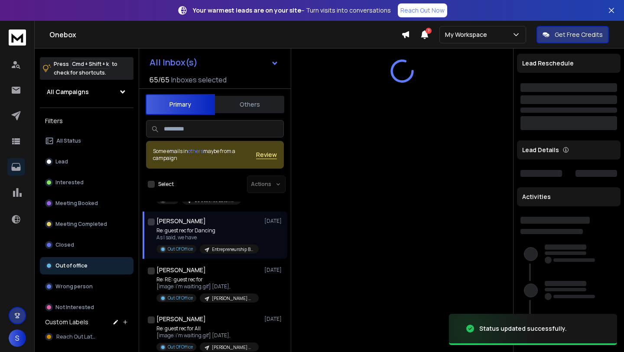
scroll to position [874, 0]
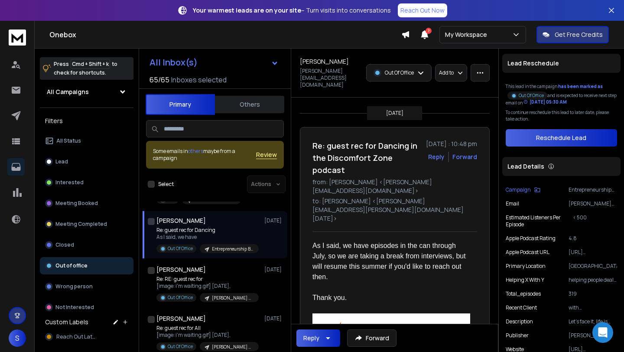
click at [416, 65] on div "Out Of Office" at bounding box center [399, 73] width 65 height 16
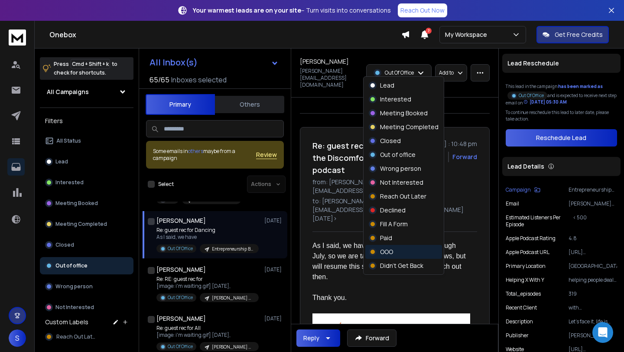
click at [396, 251] on div "OOO" at bounding box center [403, 252] width 77 height 14
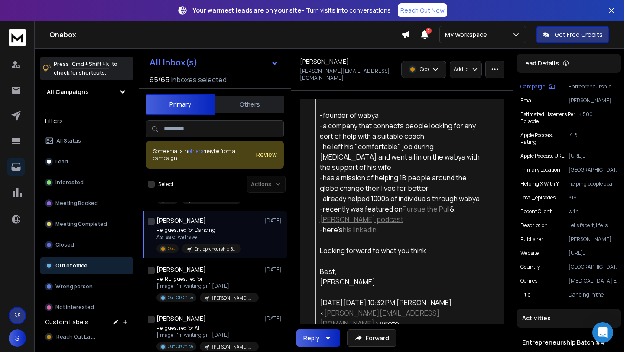
scroll to position [482, 0]
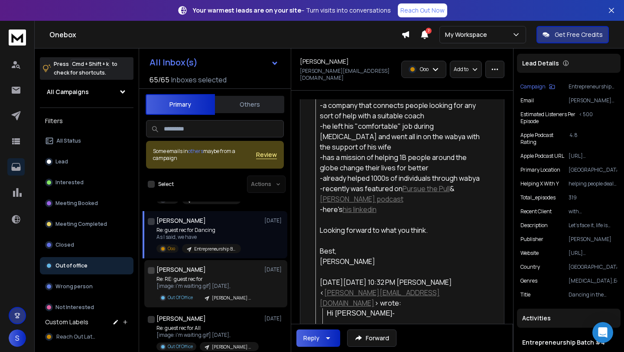
click at [211, 289] on p "[image: i'm waiting.gif] [DATE]," at bounding box center [208, 286] width 102 height 7
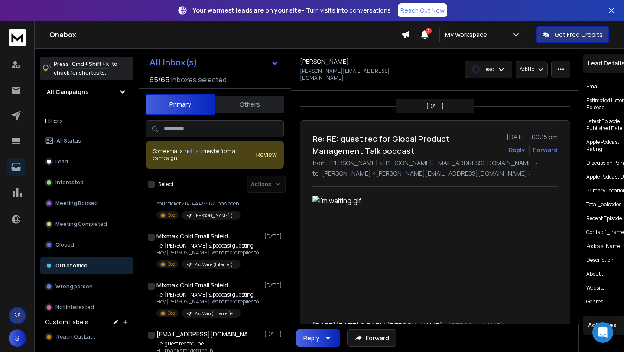
scroll to position [0, 0]
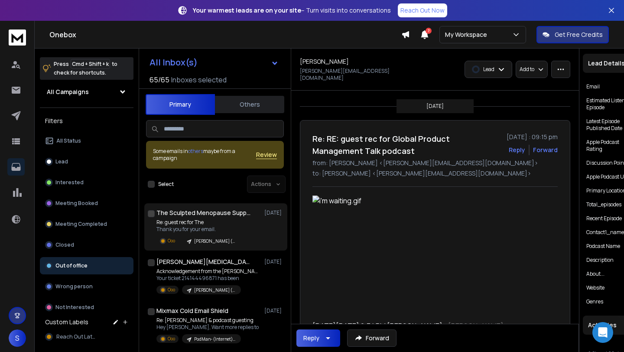
click at [232, 229] on p "Thank you for your email." at bounding box center [199, 229] width 85 height 7
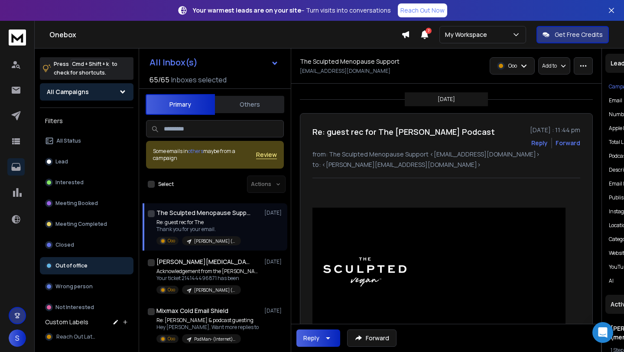
click at [85, 88] on h1 "All Campaigns" at bounding box center [68, 92] width 42 height 9
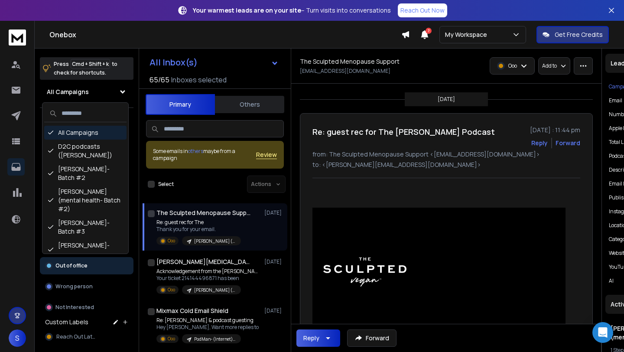
click at [82, 131] on div "All Campaigns" at bounding box center [85, 133] width 82 height 14
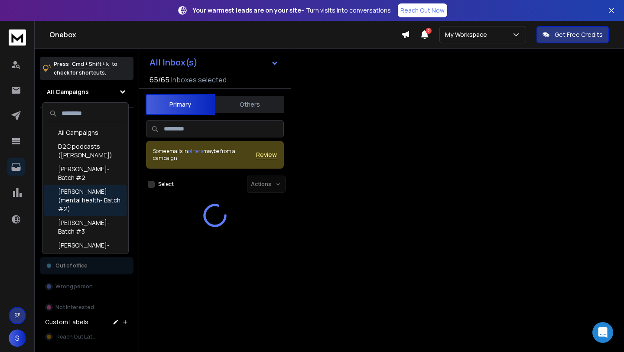
click at [84, 192] on div "[PERSON_NAME] (mental health- Batch #2)" at bounding box center [85, 200] width 82 height 31
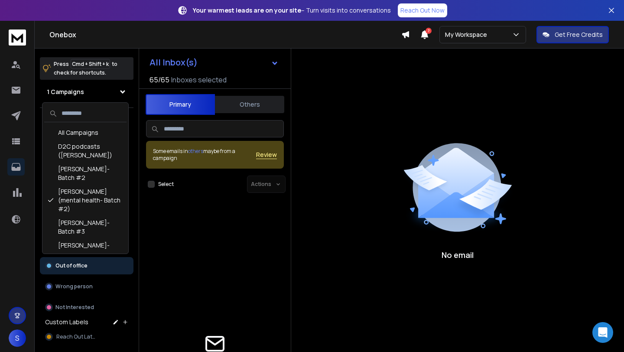
click at [306, 195] on div "No email" at bounding box center [457, 198] width 333 height 299
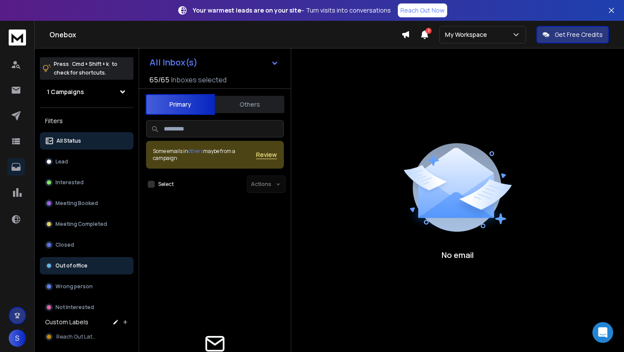
click at [79, 145] on button "All Status" at bounding box center [87, 140] width 94 height 17
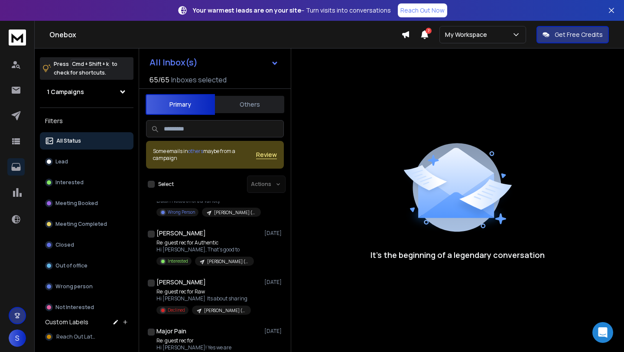
scroll to position [113, 0]
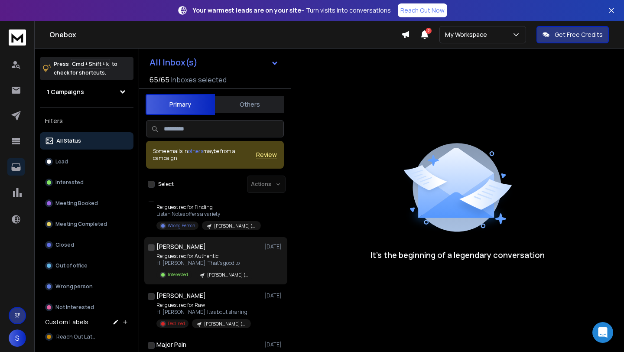
click at [252, 279] on div "Interested [PERSON_NAME] (mental health- Batch #2)" at bounding box center [206, 274] width 98 height 9
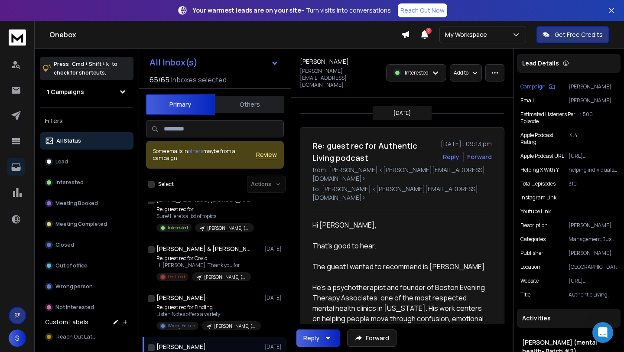
scroll to position [0, 0]
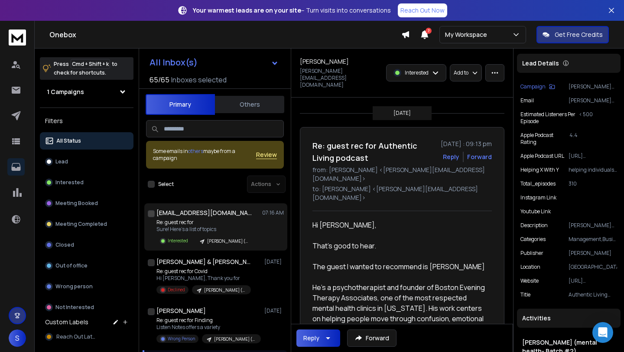
click at [245, 234] on div "Re: guest rec for Sure! Here's a list of topics Interested [PERSON_NAME] (menta…" at bounding box center [206, 232] width 98 height 26
